Goal: Task Accomplishment & Management: Use online tool/utility

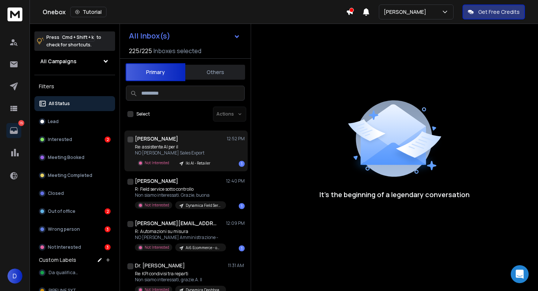
click at [227, 151] on div "Re: assistente AI per il NO [PERSON_NAME] Sales Export Not Interested Iki AI - …" at bounding box center [190, 155] width 110 height 23
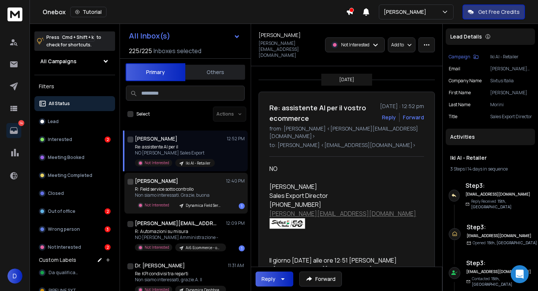
click at [233, 189] on div "R: Field service sotto controllo Non siamo interessati. Grazie, buona Not Inter…" at bounding box center [190, 197] width 110 height 23
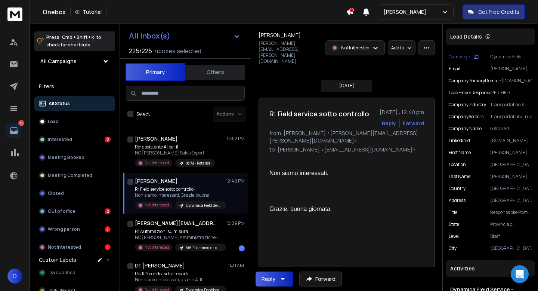
scroll to position [1, 0]
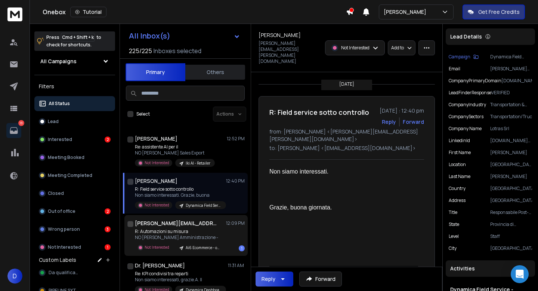
click at [227, 234] on div "R: Automazioni su misura NO [PERSON_NAME] Amministrazione - Not Interested Ai6 …" at bounding box center [190, 239] width 110 height 23
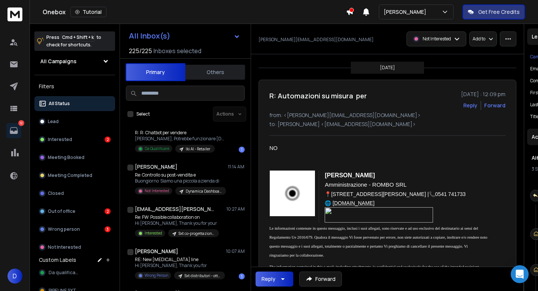
scroll to position [183, 0]
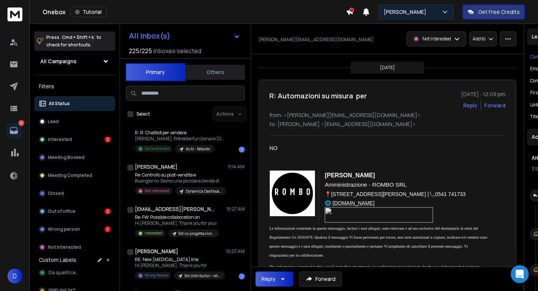
click at [419, 13] on p "[PERSON_NAME]" at bounding box center [407, 11] width 46 height 7
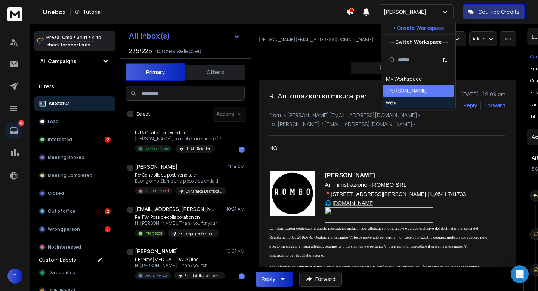
click at [402, 99] on div "we4" at bounding box center [418, 103] width 71 height 12
